Goal: Communication & Community: Answer question/provide support

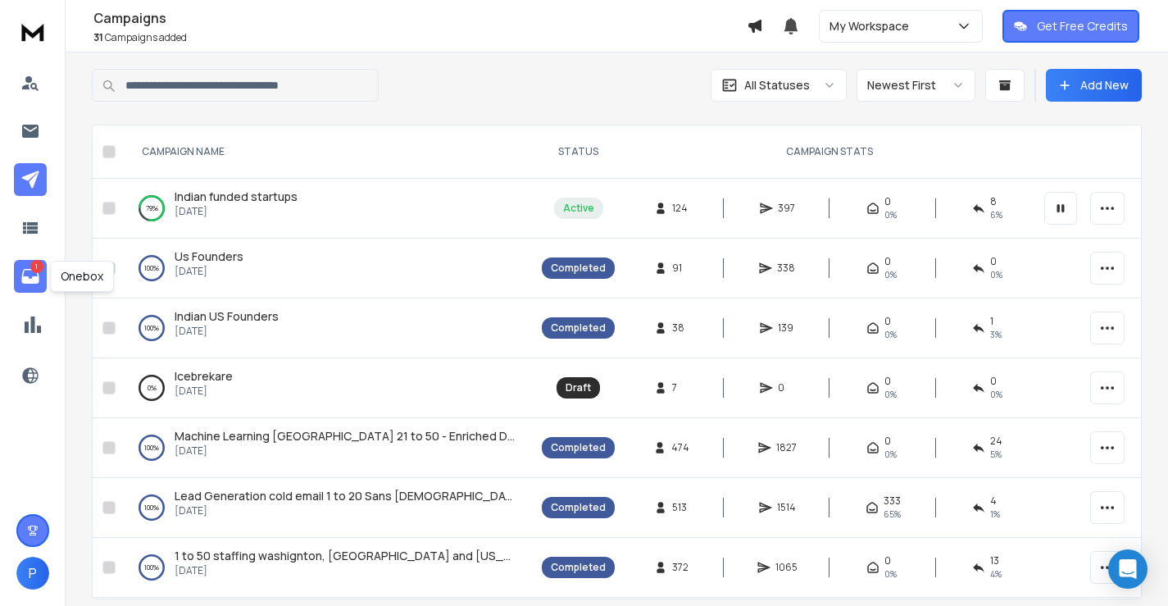
click at [40, 280] on link "1" at bounding box center [30, 276] width 33 height 33
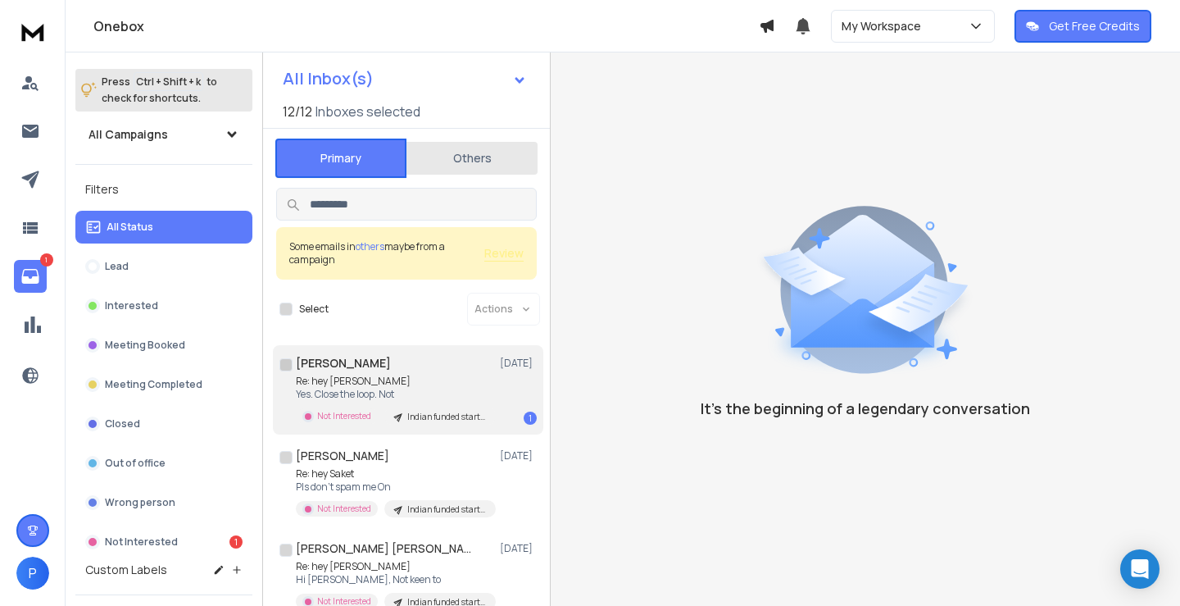
click at [402, 372] on div "[PERSON_NAME] [DATE] Re: hey [PERSON_NAME] Yes. Close the loop. Not Not Interes…" at bounding box center [416, 390] width 241 height 70
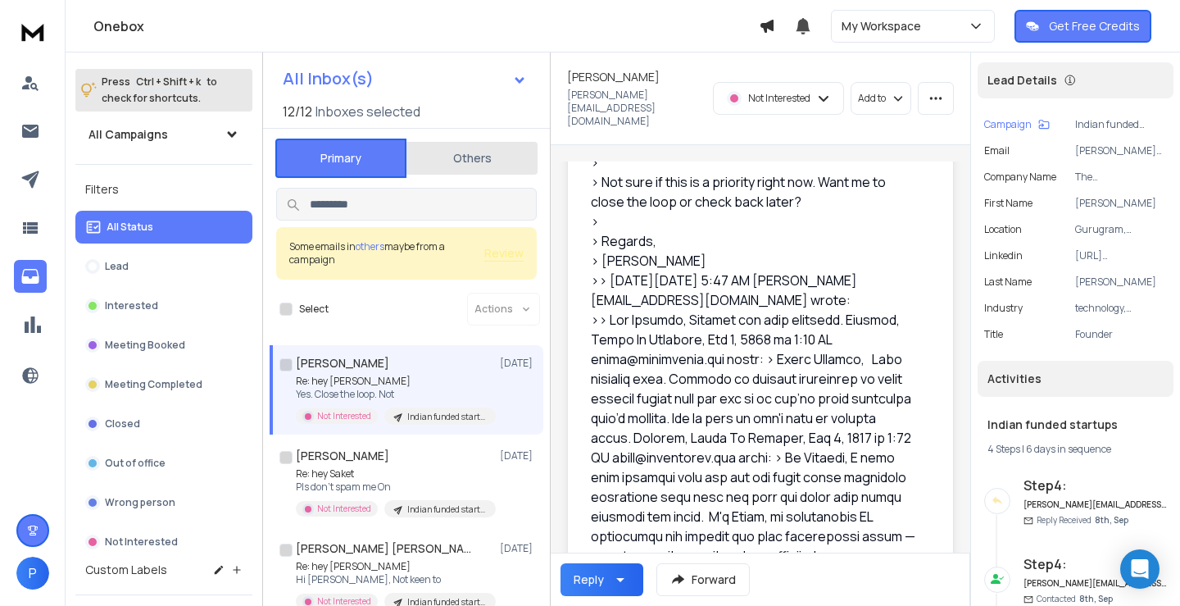
scroll to position [656, 0]
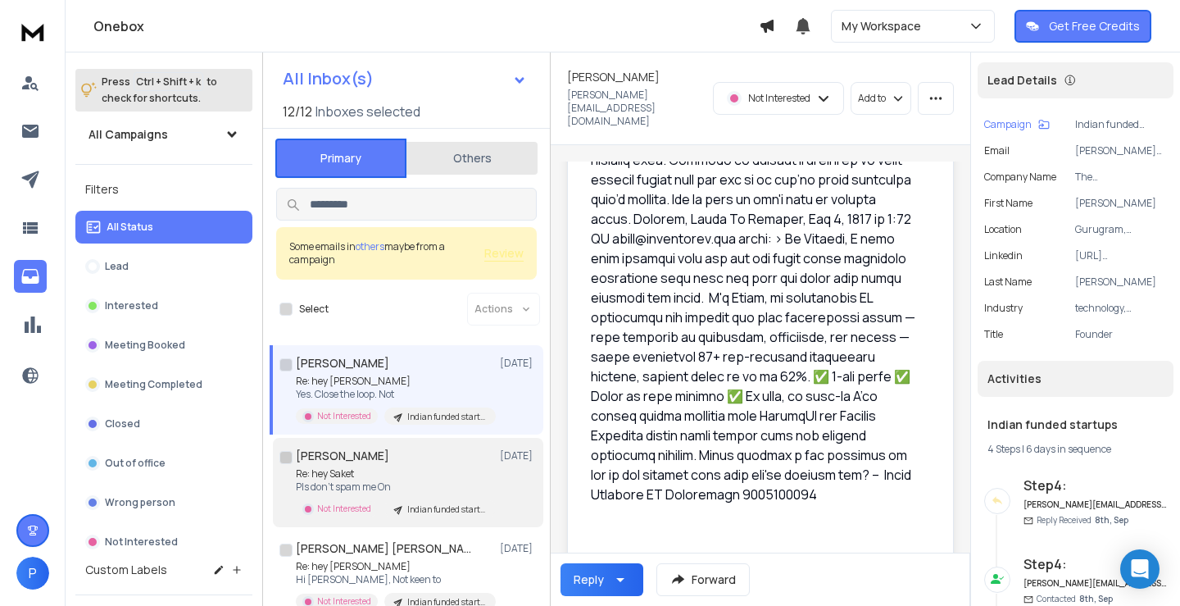
click at [424, 461] on div "[PERSON_NAME] [DATE]" at bounding box center [416, 456] width 241 height 16
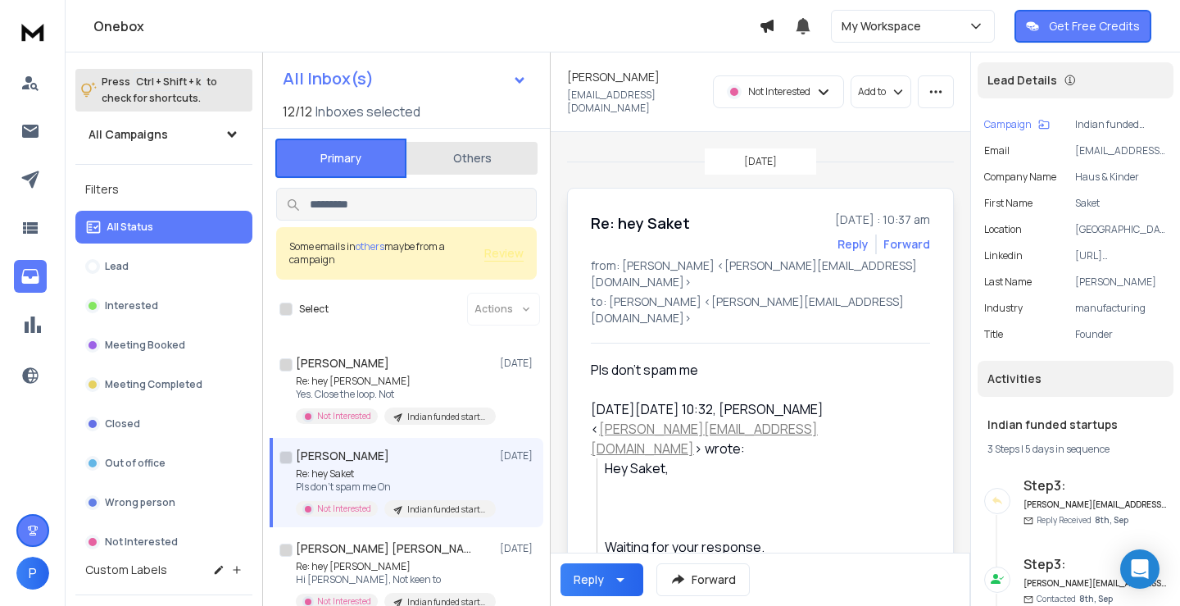
scroll to position [219, 0]
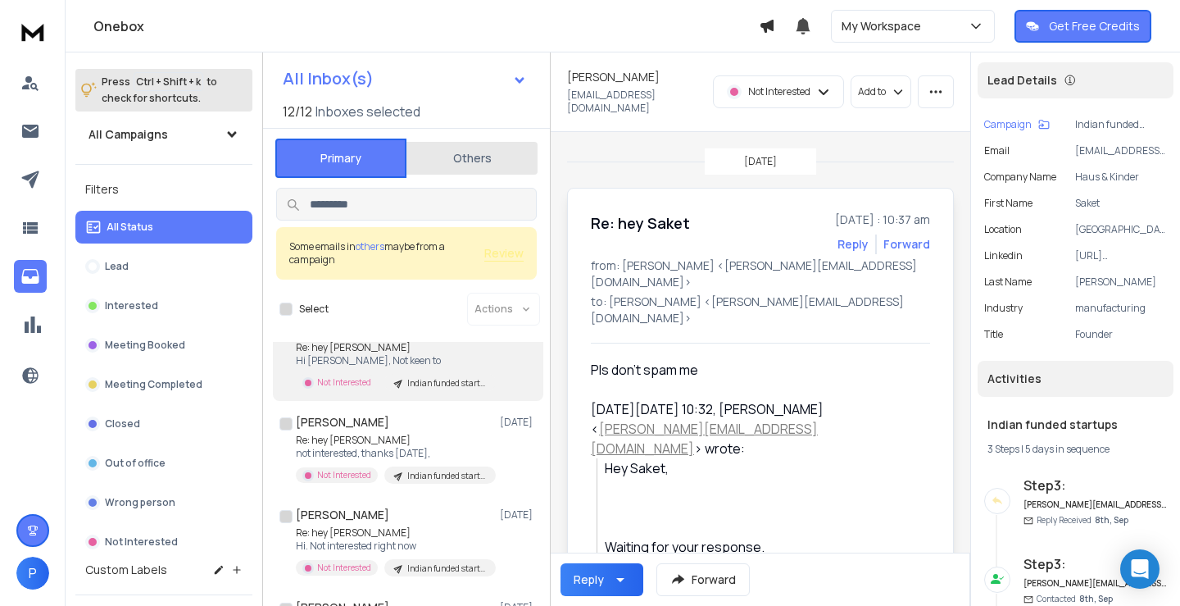
click at [448, 353] on p "Re: hey [PERSON_NAME]" at bounding box center [394, 347] width 197 height 13
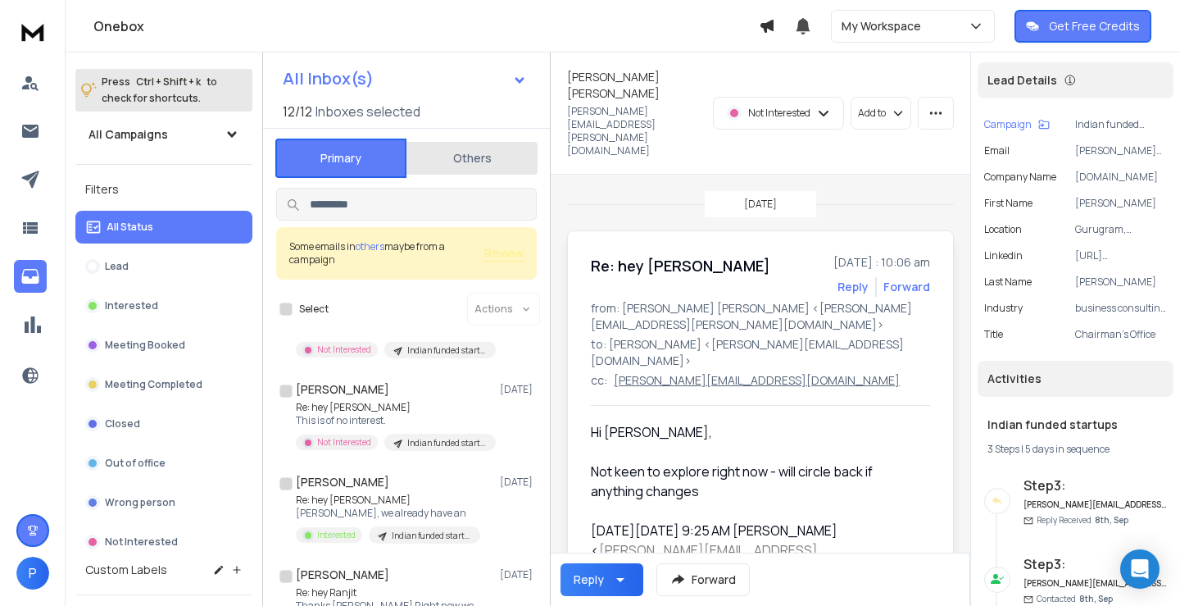
scroll to position [656, 0]
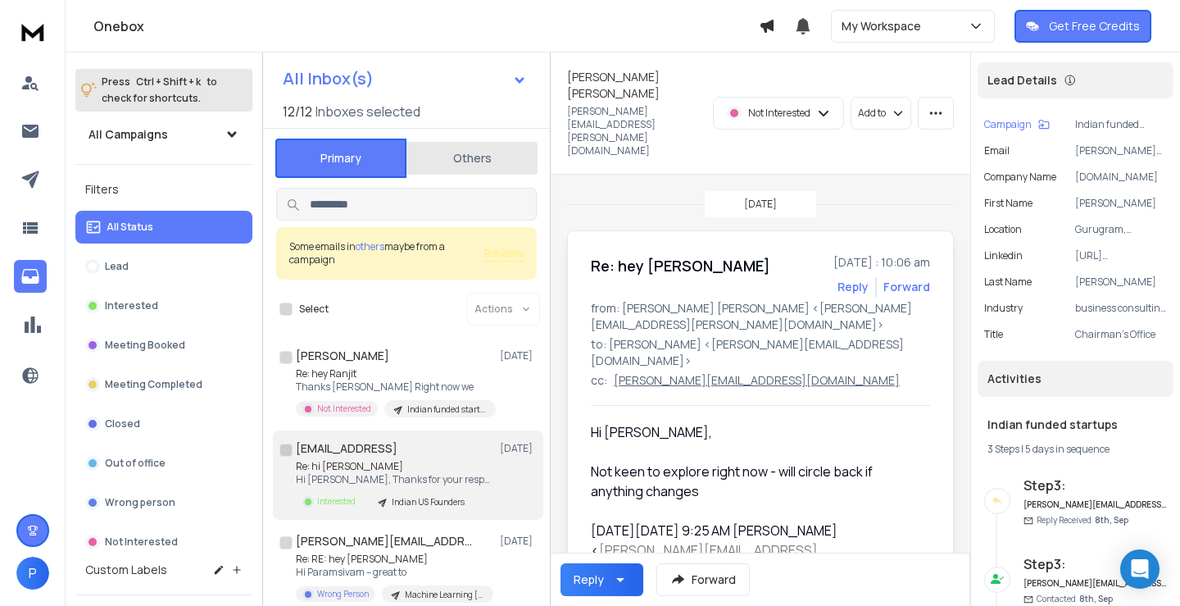
click at [412, 441] on div "[EMAIL_ADDRESS] [DATE]" at bounding box center [416, 448] width 241 height 16
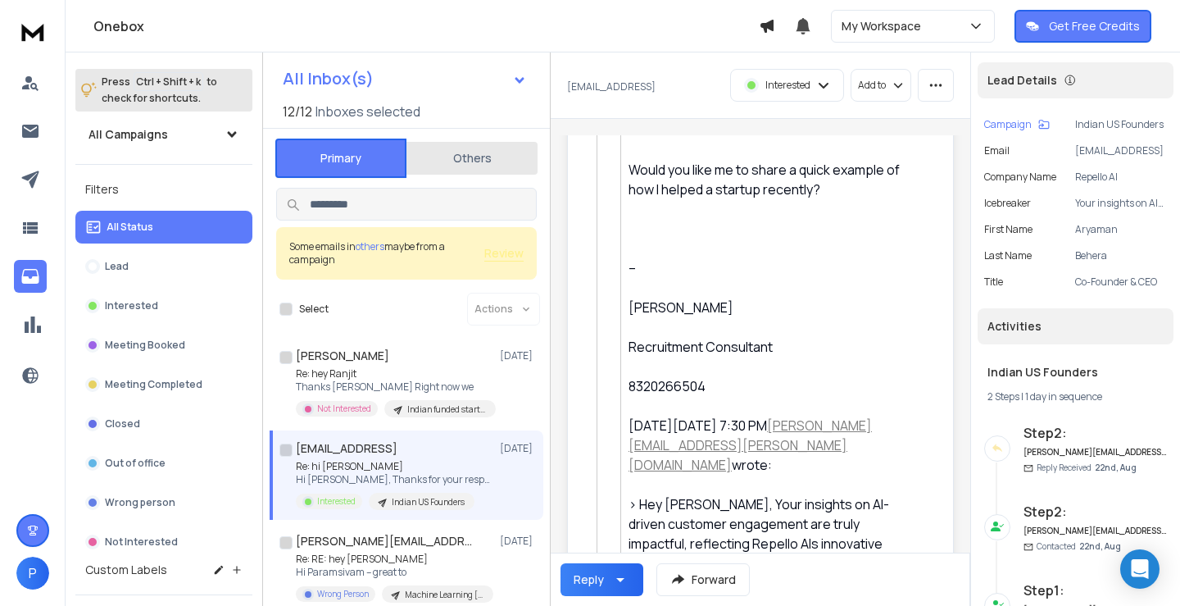
scroll to position [219, 0]
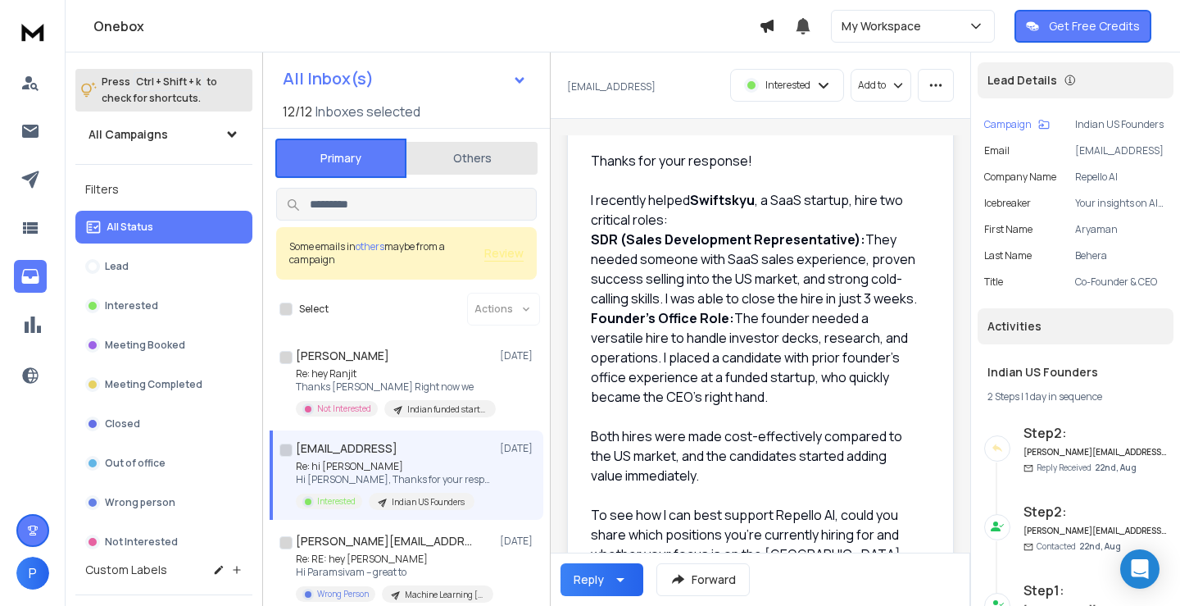
click at [626, 588] on icon "button" at bounding box center [621, 580] width 20 height 20
click at [616, 539] on p "Reply All" at bounding box center [611, 538] width 45 height 16
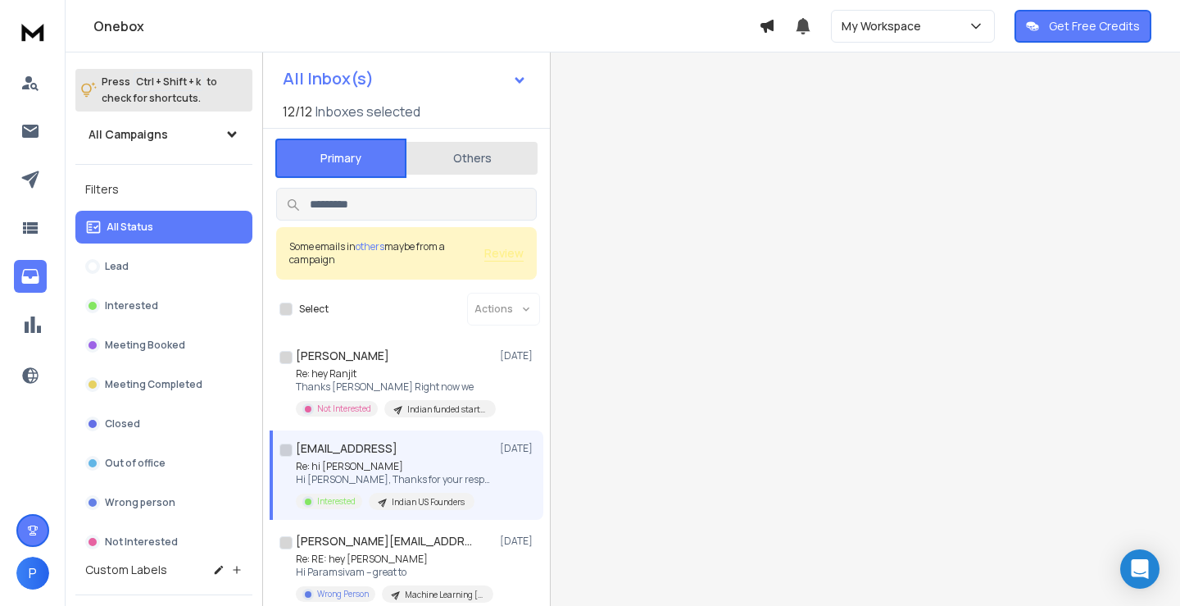
scroll to position [0, 0]
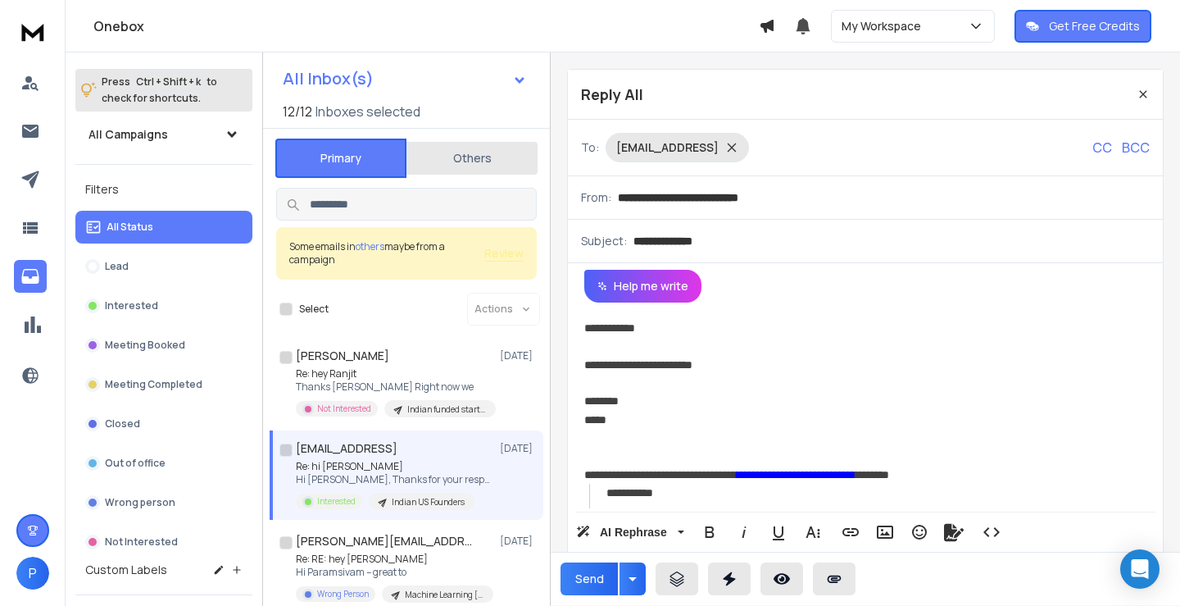
click at [588, 573] on button "Send" at bounding box center [589, 578] width 57 height 33
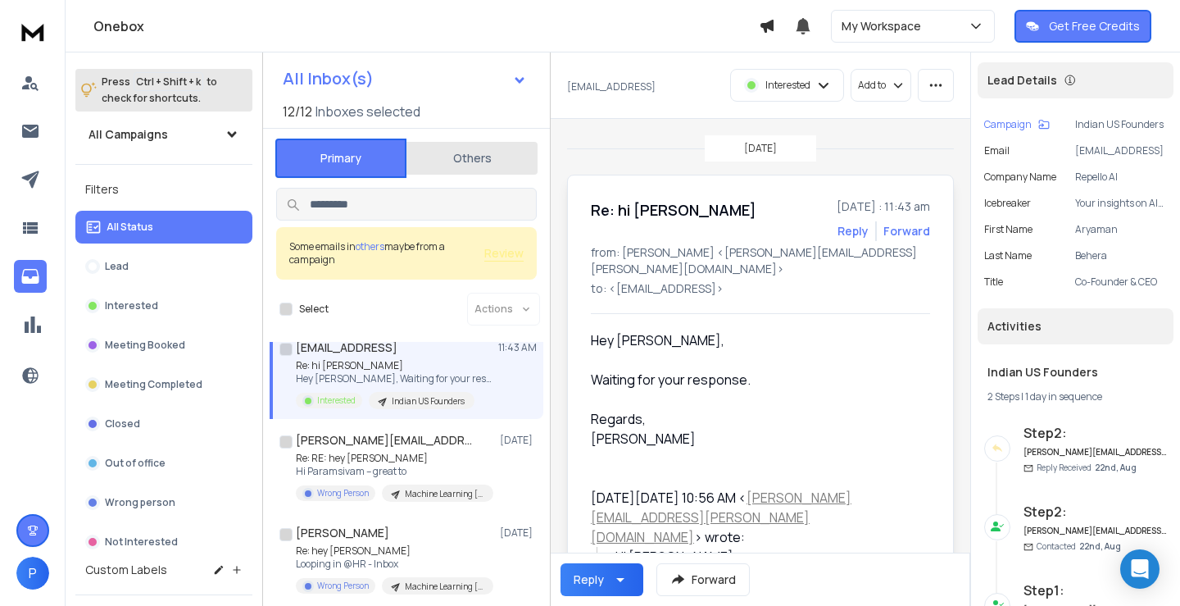
scroll to position [766, 0]
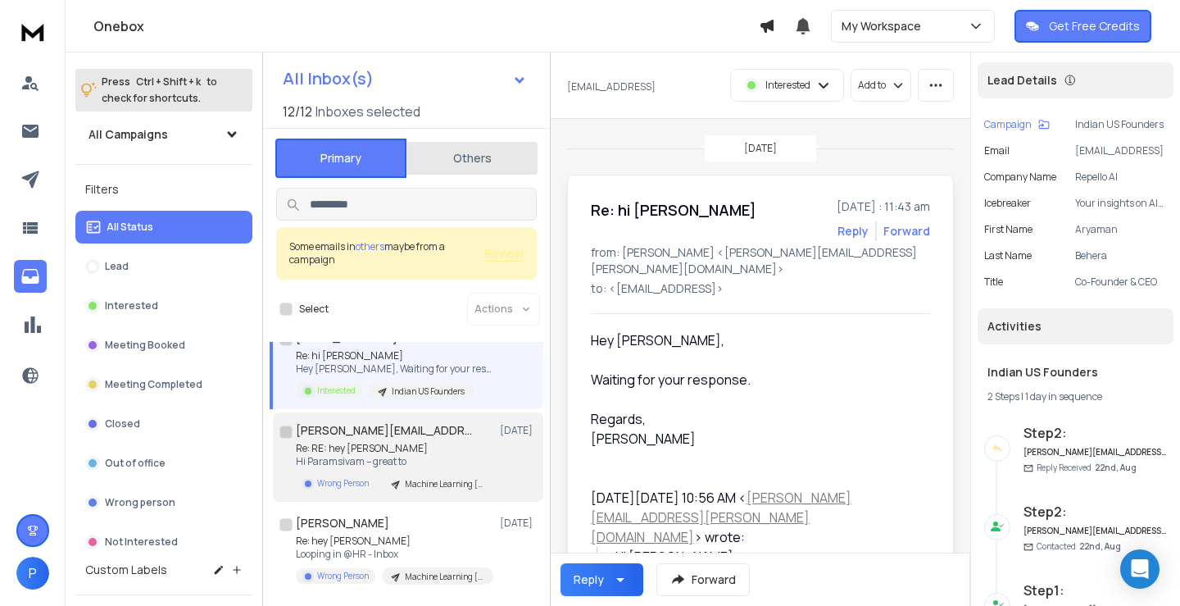
click at [474, 441] on div "[PERSON_NAME][EMAIL_ADDRESS][DOMAIN_NAME] +1 [DATE] Re: RE: hey [PERSON_NAME] H…" at bounding box center [416, 457] width 241 height 70
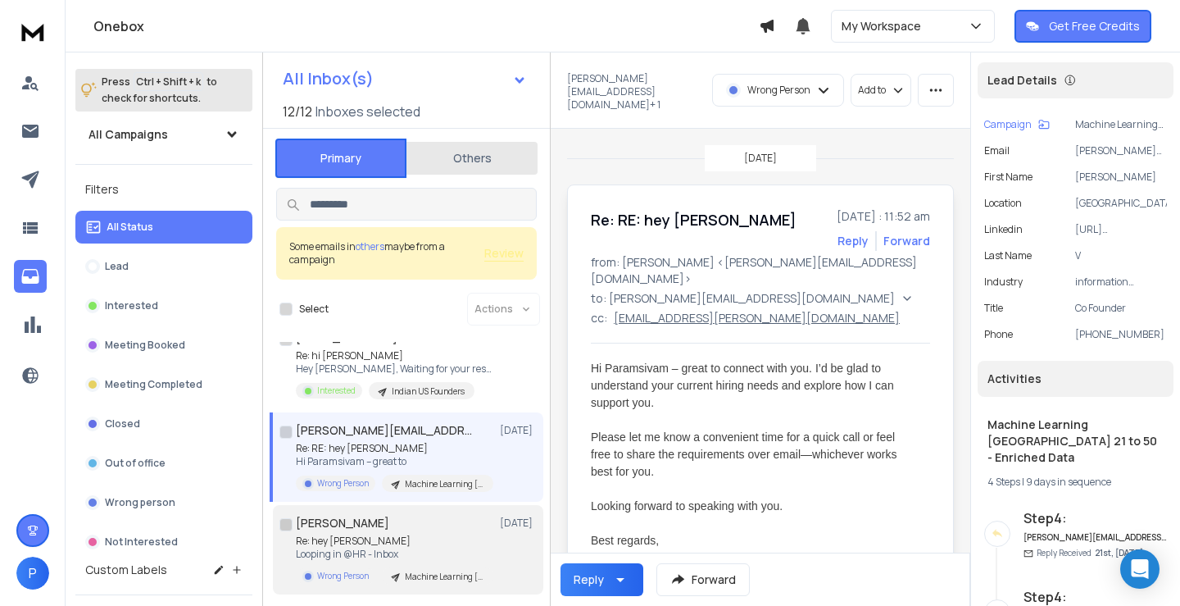
click at [452, 536] on p "Re: hey [PERSON_NAME]" at bounding box center [394, 540] width 197 height 13
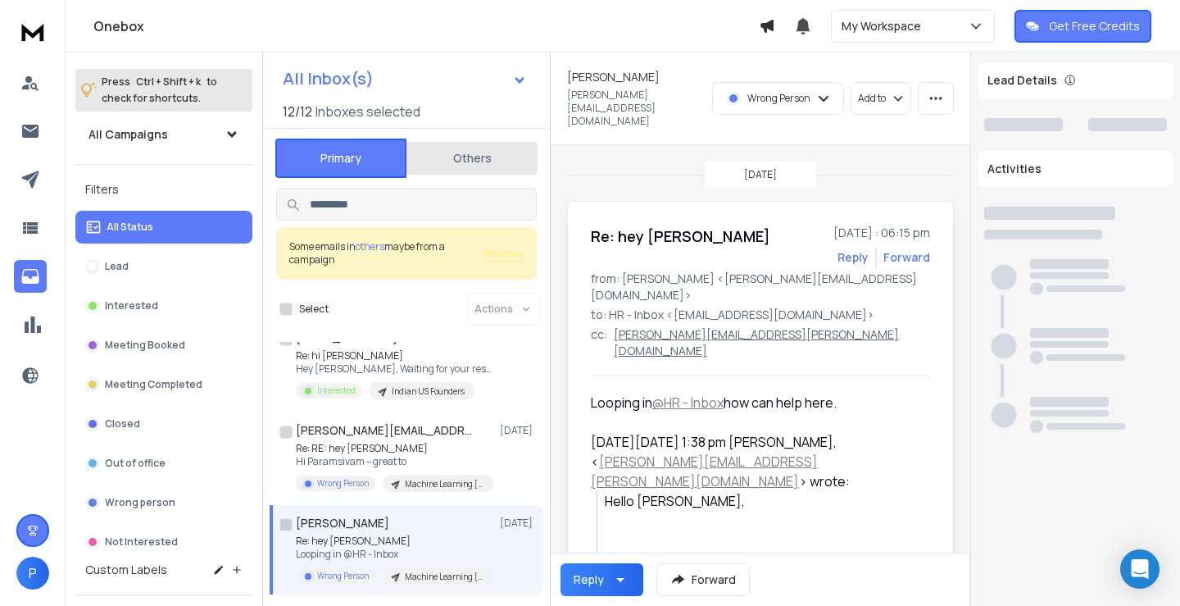
scroll to position [984, 0]
